Goal: Find specific page/section: Find specific page/section

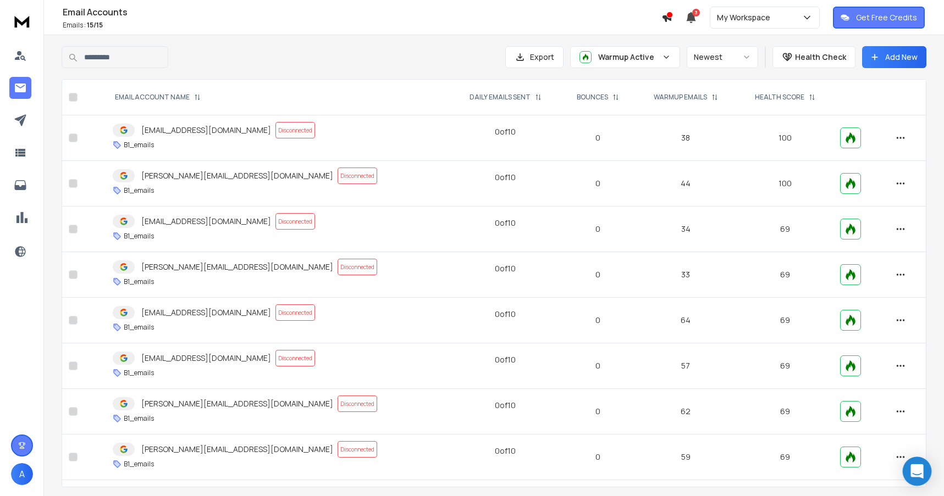
scroll to position [297, 0]
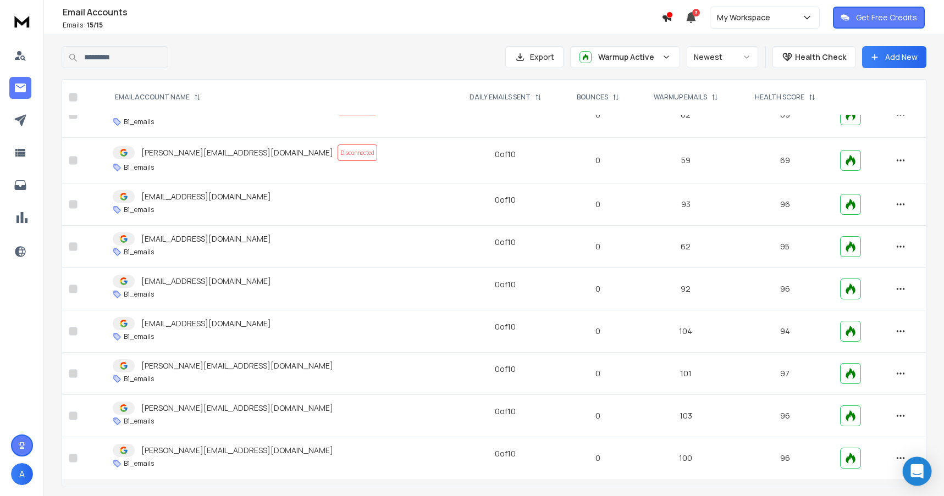
click at [911, 467] on icon "Open Intercom Messenger" at bounding box center [916, 471] width 13 height 14
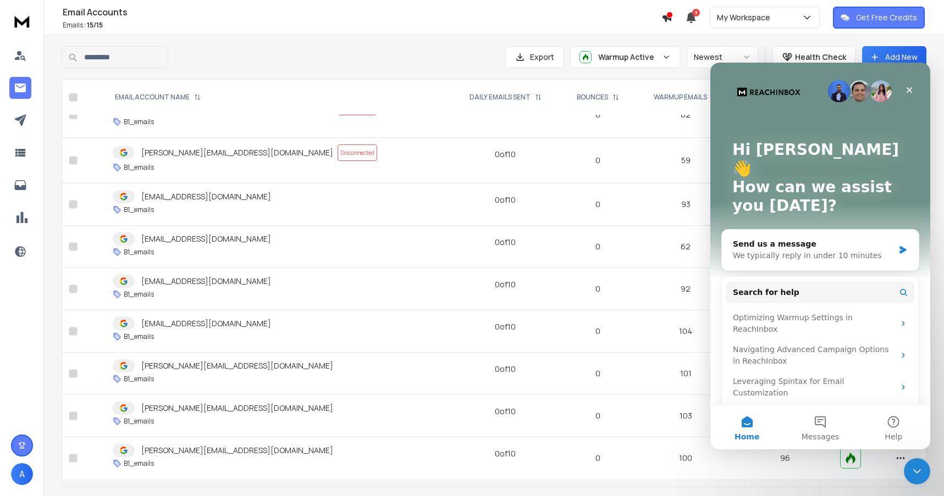
scroll to position [0, 0]
click at [793, 239] on div "Send us a message" at bounding box center [813, 245] width 161 height 12
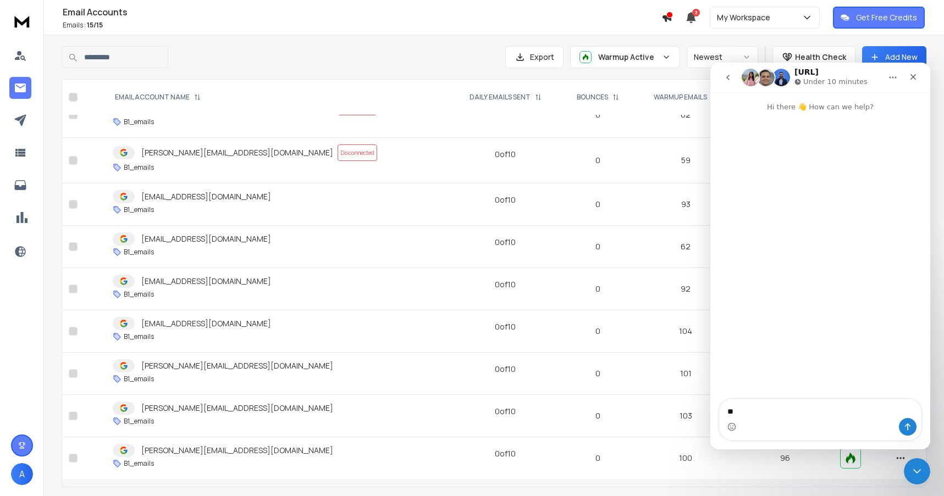
type textarea "***"
type textarea "********"
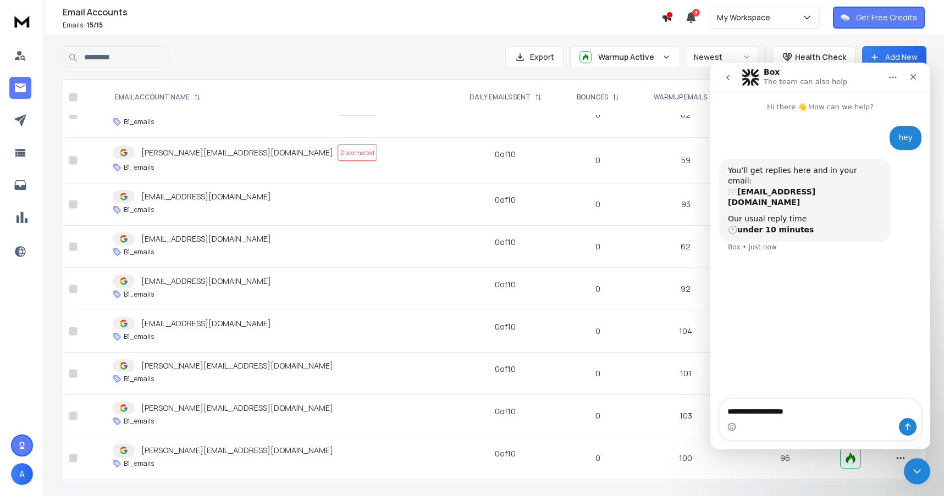
click at [791, 417] on textarea "**********" at bounding box center [819, 409] width 201 height 19
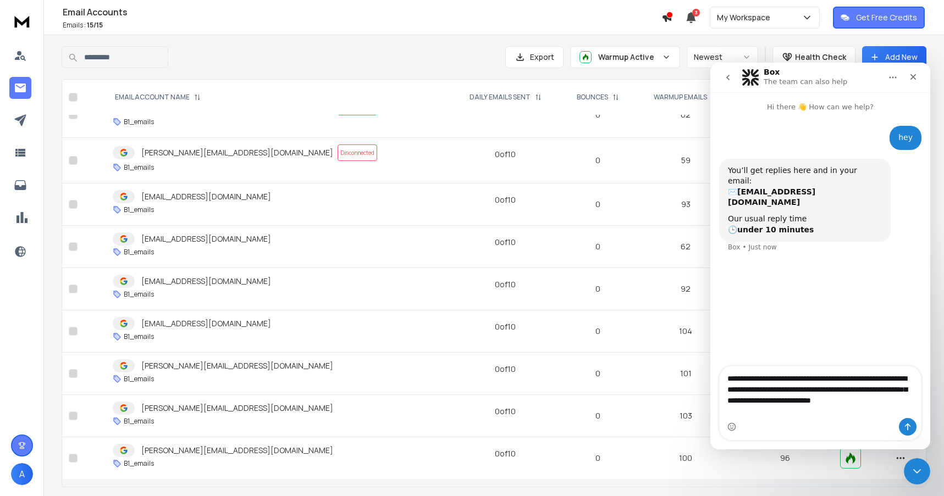
type textarea "**********"
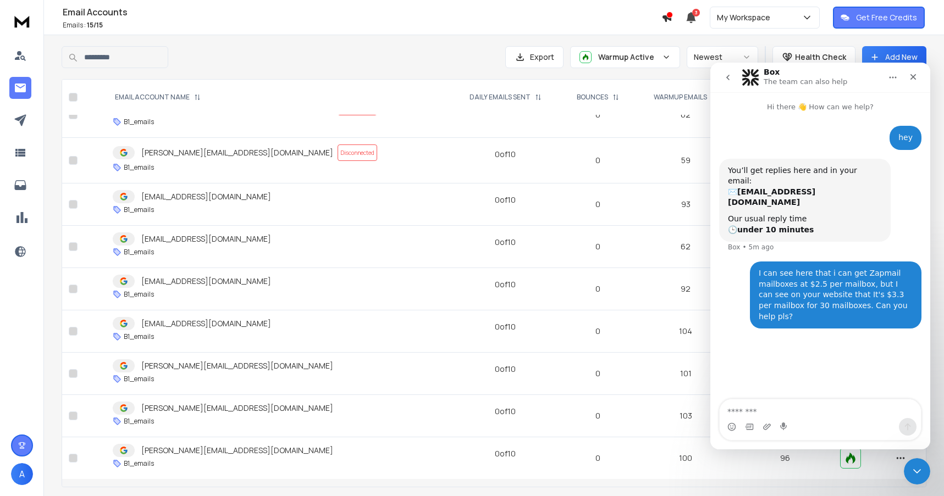
click at [426, 63] on div at bounding box center [280, 57] width 437 height 22
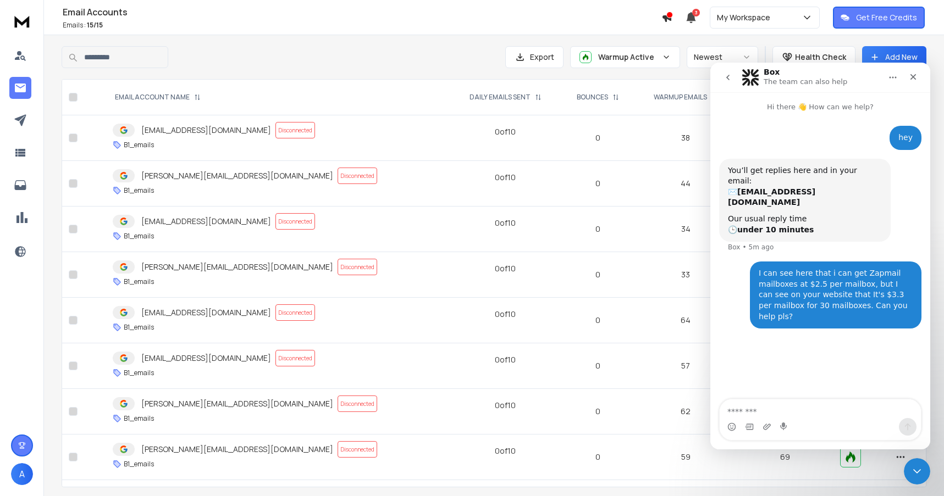
scroll to position [298, 0]
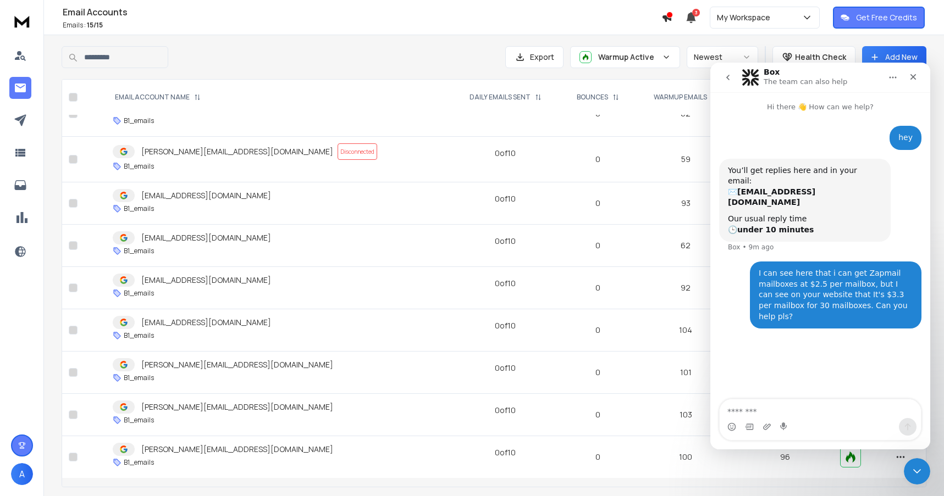
click at [374, 9] on h1 "Email Accounts" at bounding box center [362, 11] width 599 height 13
click at [217, 18] on h1 "Email Accounts" at bounding box center [362, 11] width 599 height 13
click at [350, 57] on div at bounding box center [280, 57] width 437 height 22
click at [108, 8] on h1 "Email Accounts" at bounding box center [362, 11] width 599 height 13
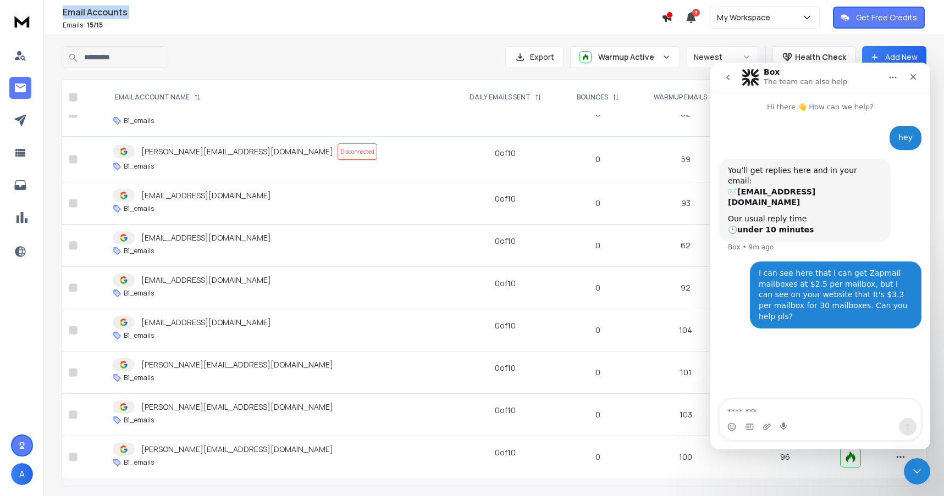
click at [108, 8] on h1 "Email Accounts" at bounding box center [362, 11] width 599 height 13
click at [214, 49] on div at bounding box center [280, 57] width 437 height 22
click at [225, 15] on h1 "Email Accounts" at bounding box center [362, 11] width 599 height 13
drag, startPoint x: 62, startPoint y: 11, endPoint x: 142, endPoint y: 36, distance: 83.6
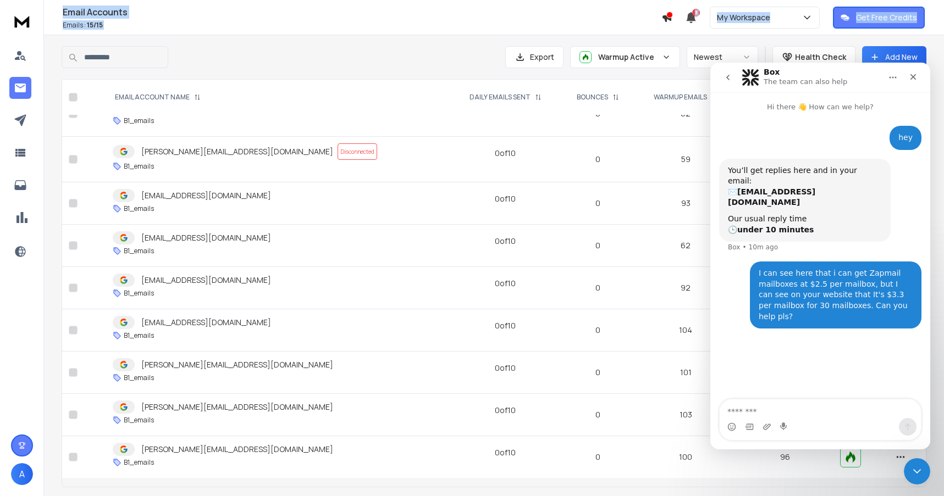
click at [142, 36] on div "Email Accounts Emails : 15 / 15 3 My Workspace Get Free Credits Export Warmup A…" at bounding box center [472, 249] width 944 height 498
click at [142, 36] on div "Export Warmup Active Newest Health Check Add New EMAIL ACCOUNT NAME DAILY EMAIL…" at bounding box center [494, 266] width 900 height 463
click at [108, 21] on p "Emails : 15 / 15" at bounding box center [362, 25] width 599 height 9
click at [78, 13] on h1 "Email Accounts" at bounding box center [362, 11] width 599 height 13
drag, startPoint x: 63, startPoint y: 10, endPoint x: 108, endPoint y: 31, distance: 50.2
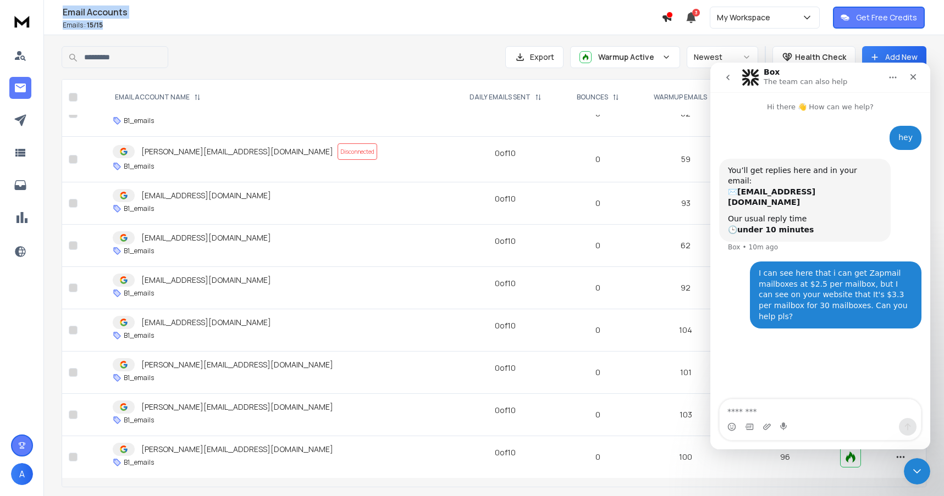
click at [108, 31] on div "Email Accounts Emails : 15 / 15 3 My Workspace Get Free Credits" at bounding box center [472, 17] width 944 height 35
click at [103, 20] on span "15 / 15" at bounding box center [95, 24] width 16 height 9
drag, startPoint x: 63, startPoint y: 12, endPoint x: 108, endPoint y: 30, distance: 48.4
click at [108, 30] on div "Email Accounts Emails : 15 / 15 3 My Workspace Get Free Credits" at bounding box center [472, 17] width 944 height 35
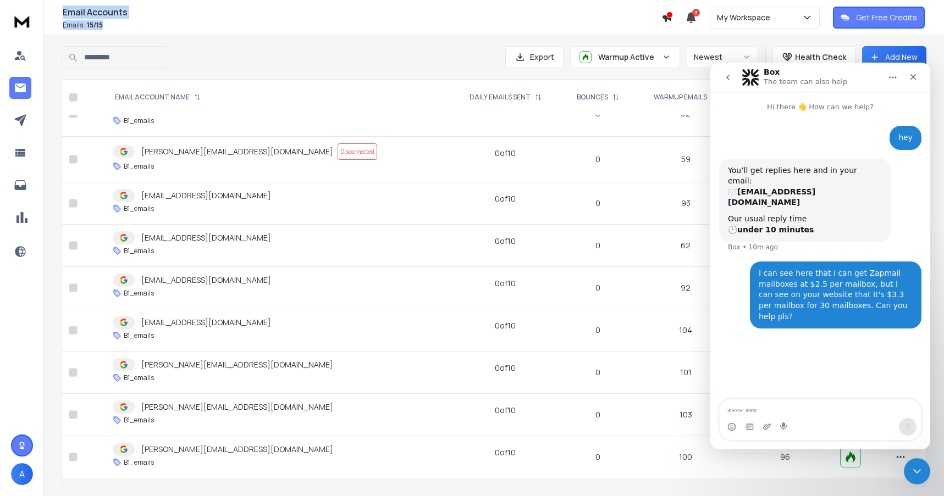
drag, startPoint x: 63, startPoint y: 13, endPoint x: 119, endPoint y: 27, distance: 57.5
click at [119, 27] on div "Email Accounts Emails : 15 / 15" at bounding box center [362, 17] width 599 height 24
click at [119, 27] on p "Emails : 15 / 15" at bounding box center [362, 25] width 599 height 9
drag, startPoint x: 64, startPoint y: 10, endPoint x: 110, endPoint y: 27, distance: 49.7
click at [110, 27] on div "Email Accounts Emails : 15 / 15" at bounding box center [362, 17] width 599 height 24
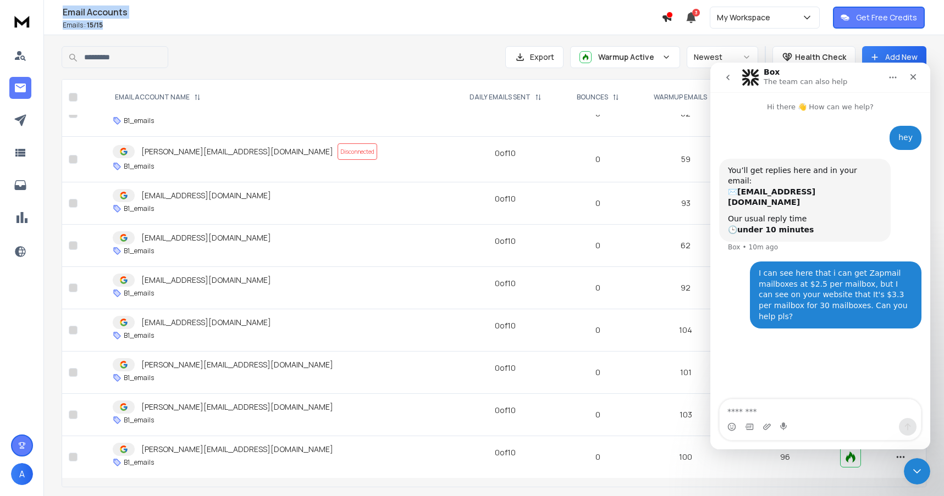
click at [110, 27] on p "Emails : 15 / 15" at bounding box center [362, 25] width 599 height 9
drag, startPoint x: 62, startPoint y: 10, endPoint x: 128, endPoint y: 33, distance: 69.2
click at [128, 33] on div "Email Accounts Emails : 15 / 15 3 My Workspace Get Free Credits" at bounding box center [472, 17] width 944 height 35
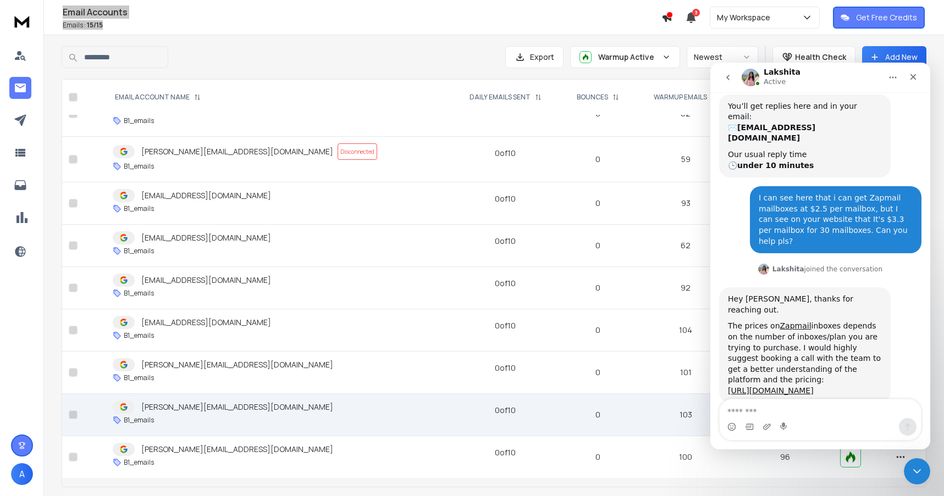
scroll to position [69, 0]
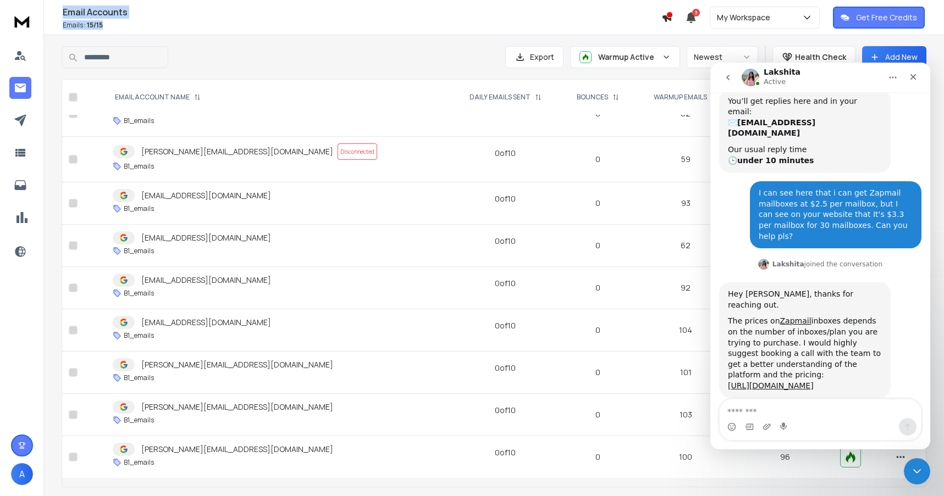
click at [174, 13] on h1 "Email Accounts" at bounding box center [362, 11] width 599 height 13
drag, startPoint x: 59, startPoint y: 13, endPoint x: 127, endPoint y: 38, distance: 72.2
click at [127, 38] on div "Email Accounts Emails : 15 / 15 3 My Workspace Get Free Credits Export Warmup A…" at bounding box center [472, 249] width 944 height 498
click at [146, 21] on p "Emails : 15 / 15" at bounding box center [362, 25] width 599 height 9
drag, startPoint x: 64, startPoint y: 11, endPoint x: 133, endPoint y: 31, distance: 71.5
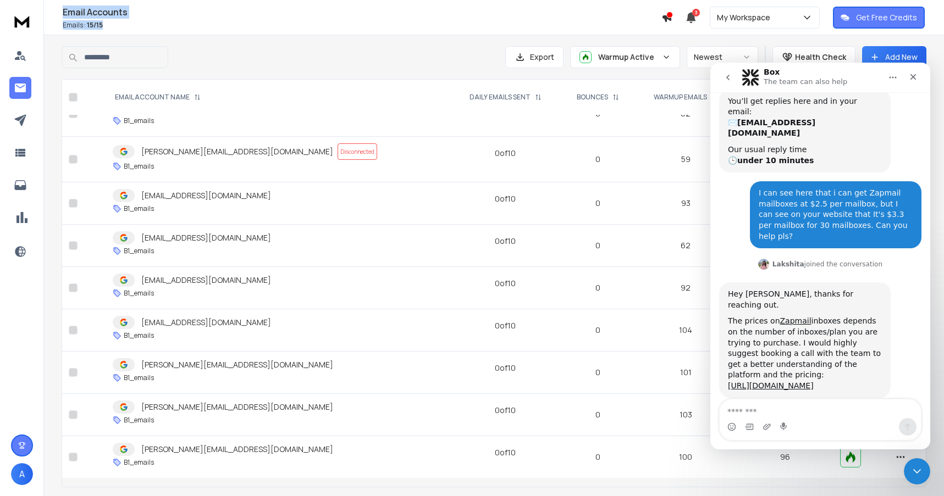
click at [133, 31] on div "Email Accounts Emails : 15 / 15 3 My Workspace Get Free Credits" at bounding box center [472, 17] width 944 height 35
drag, startPoint x: 63, startPoint y: 10, endPoint x: 125, endPoint y: 29, distance: 65.0
click at [125, 29] on div "Email Accounts Emails : 15 / 15" at bounding box center [362, 17] width 599 height 24
click at [125, 29] on p "Emails : 15 / 15" at bounding box center [362, 25] width 599 height 9
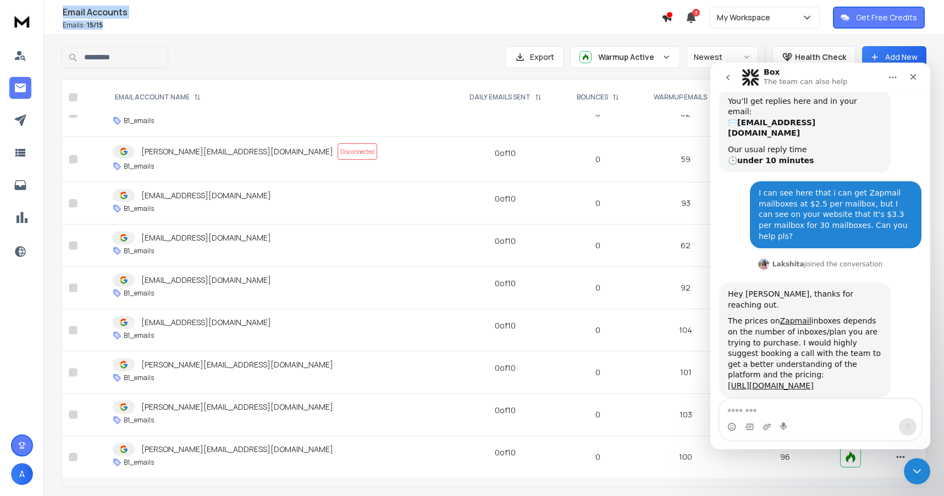
drag, startPoint x: 119, startPoint y: 26, endPoint x: 62, endPoint y: 7, distance: 60.5
click at [63, 7] on div "Email Accounts Emails : 15 / 15" at bounding box center [362, 17] width 599 height 24
click at [63, 7] on h1 "Email Accounts" at bounding box center [362, 11] width 599 height 13
drag, startPoint x: 62, startPoint y: 7, endPoint x: 135, endPoint y: 38, distance: 79.5
click at [135, 38] on div "Email Accounts Emails : 15 / 15 3 My Workspace Get Free Credits Export Warmup A…" at bounding box center [472, 249] width 944 height 498
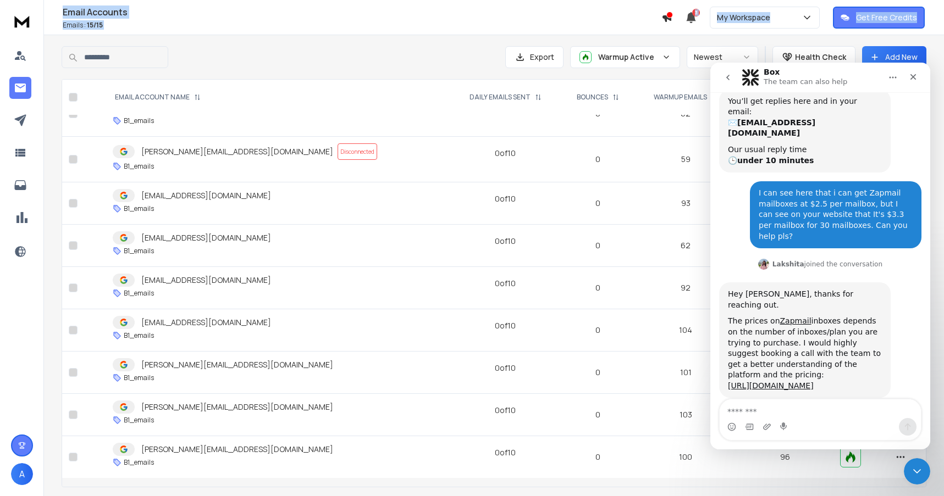
click at [130, 24] on p "Emails : 15 / 15" at bounding box center [362, 25] width 599 height 9
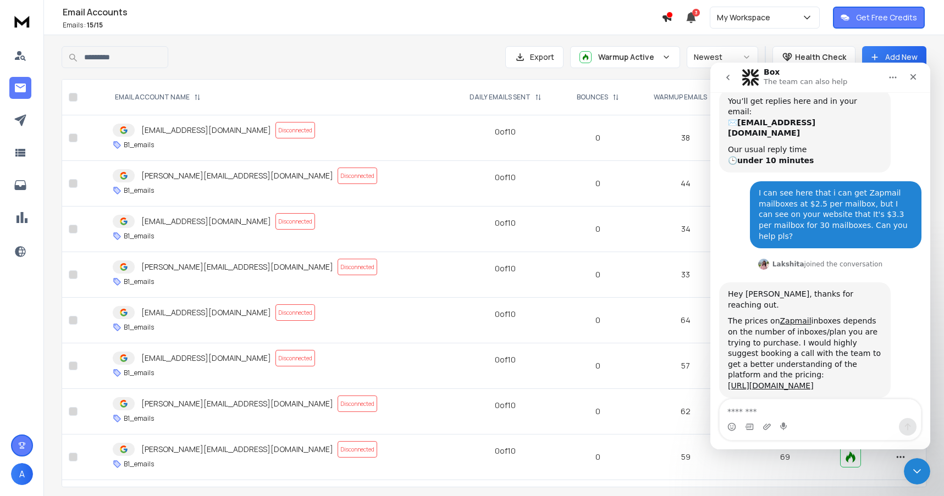
scroll to position [298, 0]
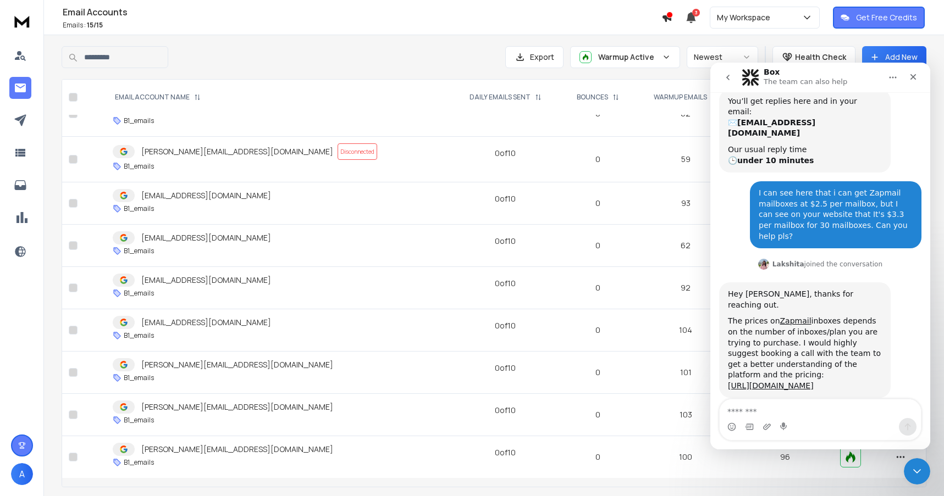
click at [115, 21] on p "Emails : 15 / 15" at bounding box center [362, 25] width 599 height 9
drag, startPoint x: 63, startPoint y: 11, endPoint x: 135, endPoint y: 42, distance: 78.3
click at [135, 42] on div "Email Accounts Emails : 15 / 15 3 My Workspace Get Free Credits Export Warmup A…" at bounding box center [472, 249] width 944 height 498
click at [134, 21] on p "Emails : 15 / 15" at bounding box center [362, 25] width 599 height 9
drag, startPoint x: 62, startPoint y: 10, endPoint x: 116, endPoint y: 29, distance: 57.5
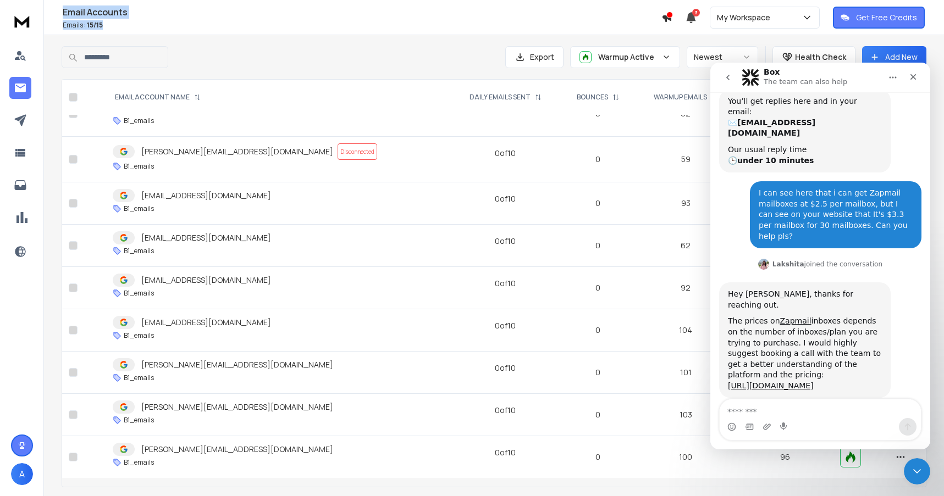
click at [116, 29] on div "Email Accounts Emails : 15 / 15 3 My Workspace Get Free Credits" at bounding box center [472, 17] width 944 height 35
click at [116, 29] on p "Emails : 15 / 15" at bounding box center [362, 25] width 599 height 9
drag, startPoint x: 63, startPoint y: 12, endPoint x: 139, endPoint y: 31, distance: 77.7
click at [139, 31] on div "Email Accounts Emails : 15 / 15 3 My Workspace Get Free Credits" at bounding box center [472, 17] width 944 height 35
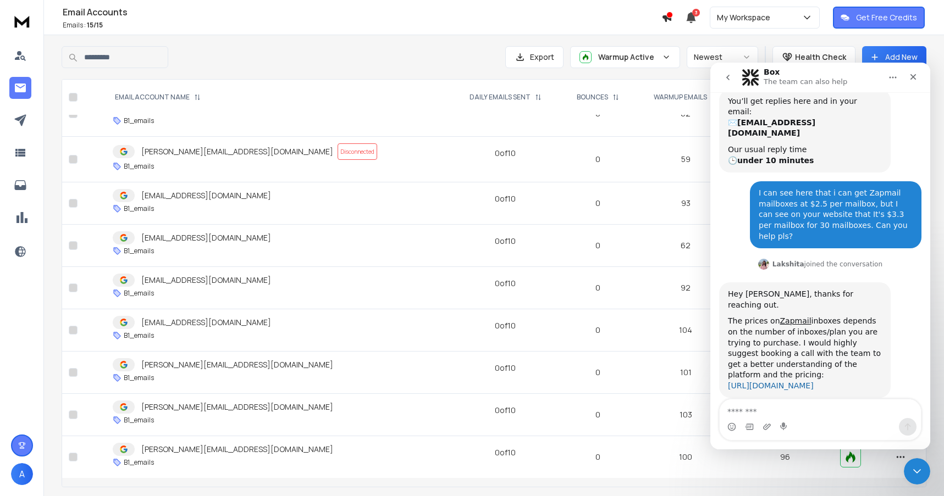
click at [776, 381] on link "[URL][DOMAIN_NAME]" at bounding box center [771, 385] width 86 height 9
